Goal: Task Accomplishment & Management: Manage account settings

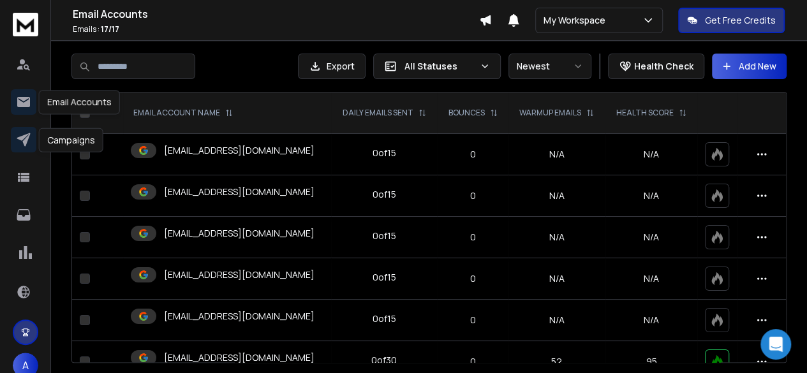
click at [23, 136] on icon at bounding box center [23, 139] width 13 height 13
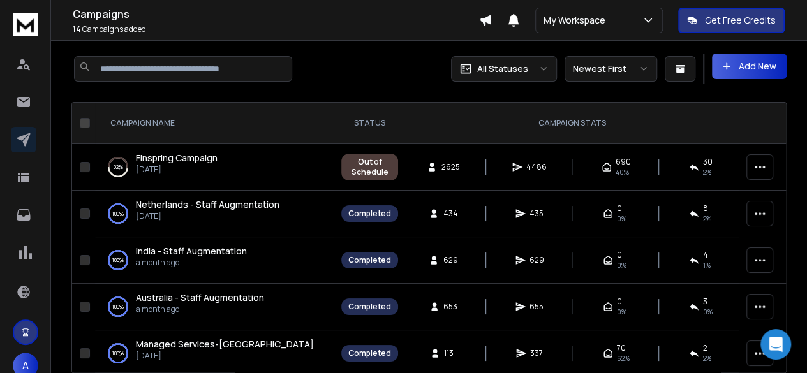
click at [230, 168] on div "52 % Finspring Campaign [DATE]" at bounding box center [214, 167] width 213 height 31
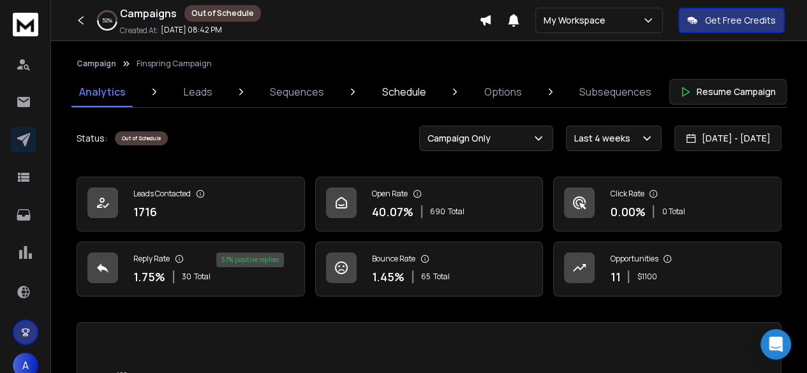
click at [400, 85] on p "Schedule" at bounding box center [404, 91] width 44 height 15
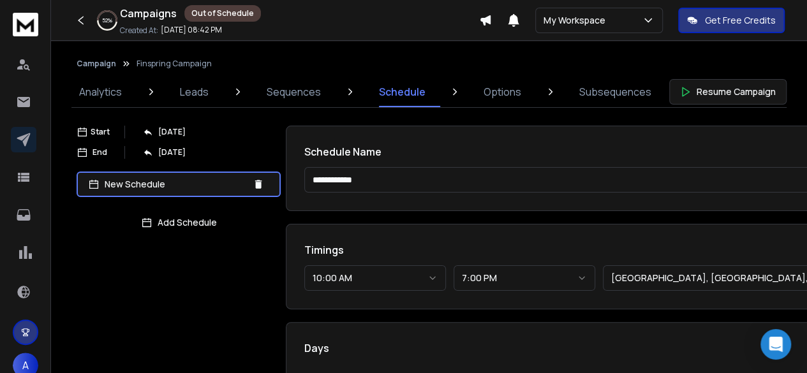
click at [186, 154] on p "[DATE]" at bounding box center [171, 152] width 27 height 10
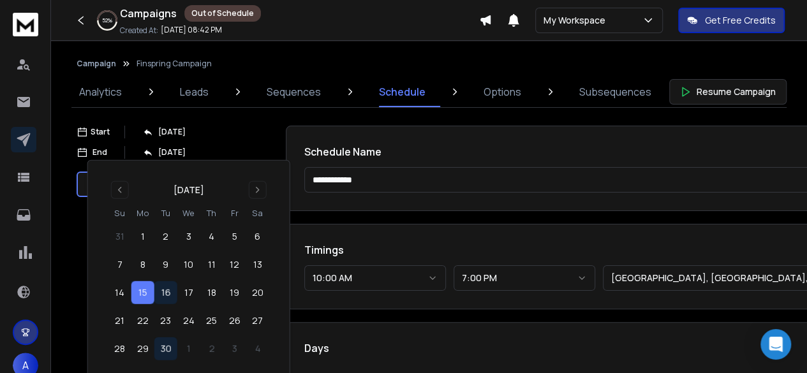
click at [169, 348] on button "30" at bounding box center [165, 349] width 23 height 23
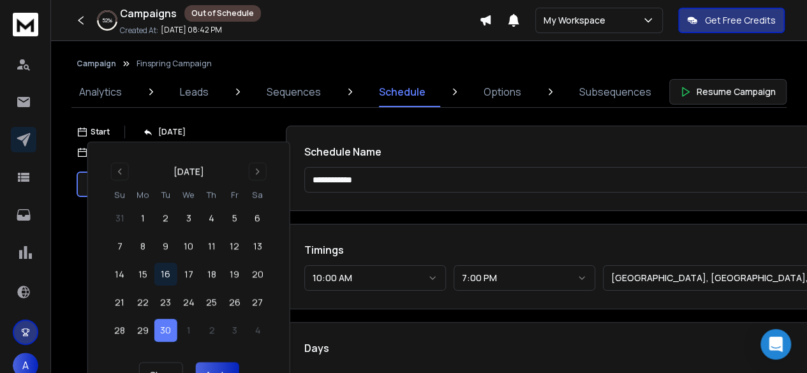
scroll to position [64, 0]
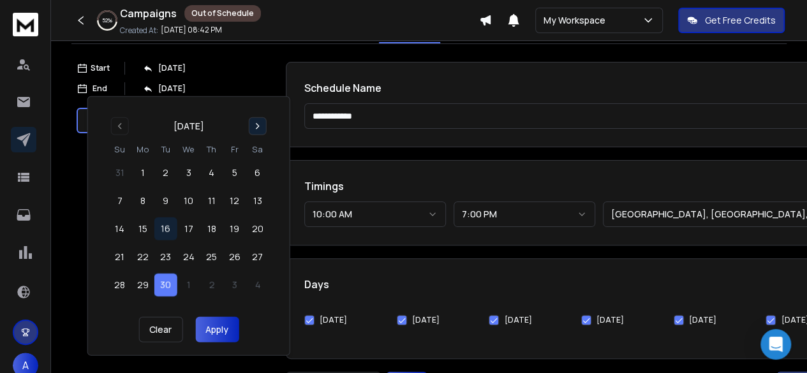
click at [259, 127] on icon "Go to next month" at bounding box center [258, 126] width 10 height 10
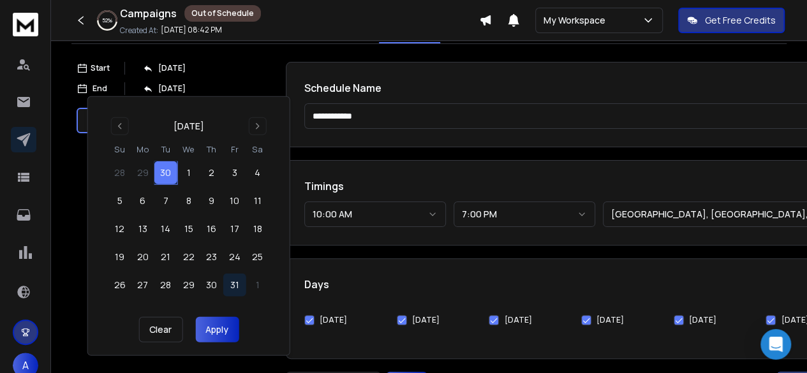
click at [230, 285] on button "31" at bounding box center [234, 285] width 23 height 23
click at [217, 332] on button "Apply" at bounding box center [216, 330] width 43 height 26
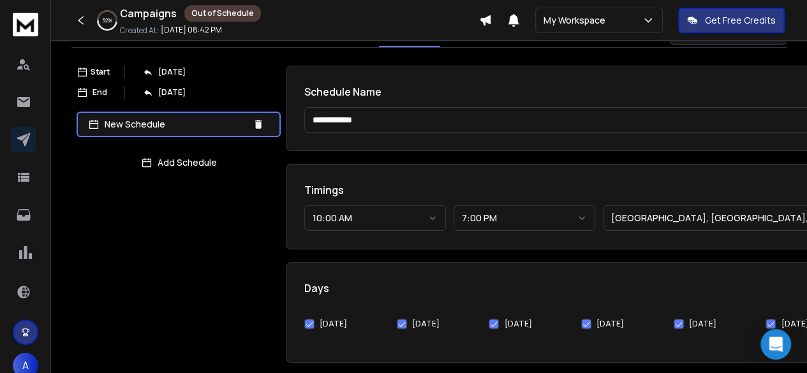
scroll to position [104, 0]
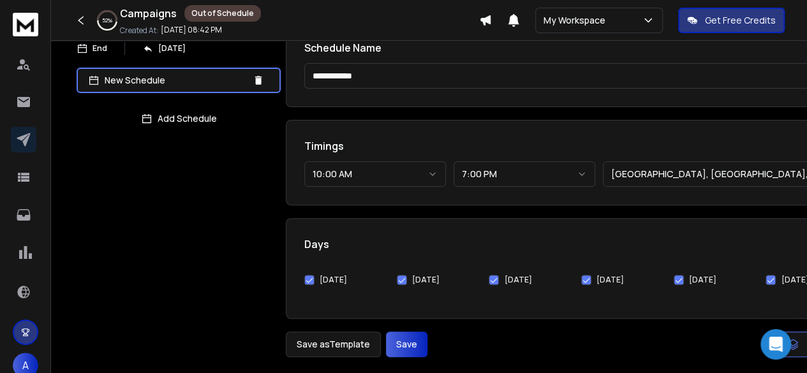
click at [396, 335] on button "Save" at bounding box center [406, 345] width 41 height 26
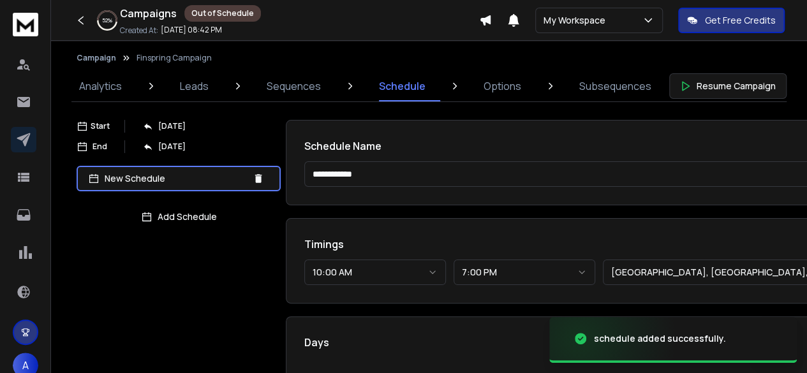
scroll to position [0, 0]
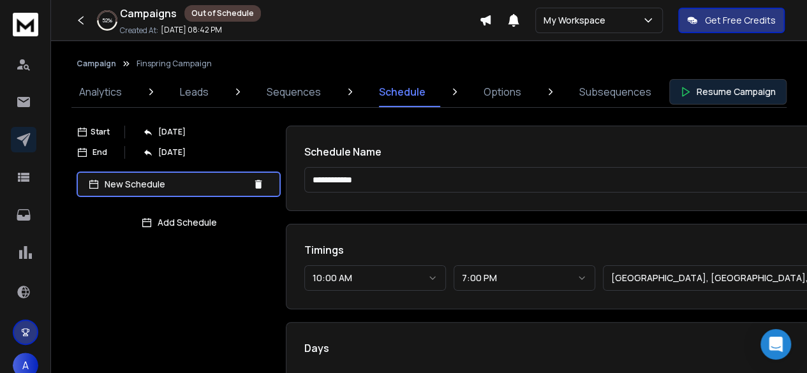
click at [706, 89] on button "Resume Campaign" at bounding box center [728, 92] width 117 height 26
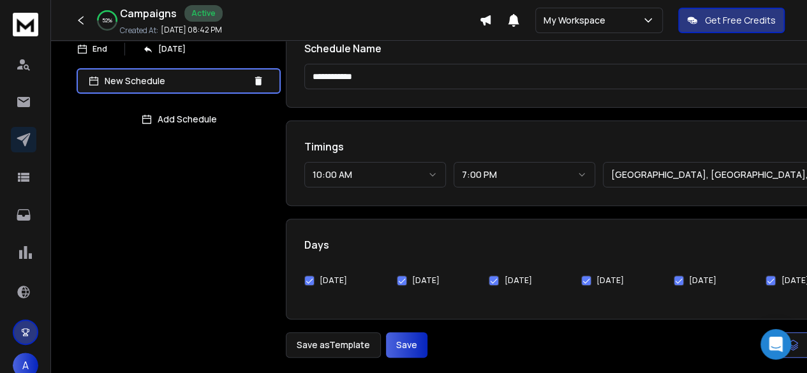
scroll to position [104, 0]
